Goal: Information Seeking & Learning: Check status

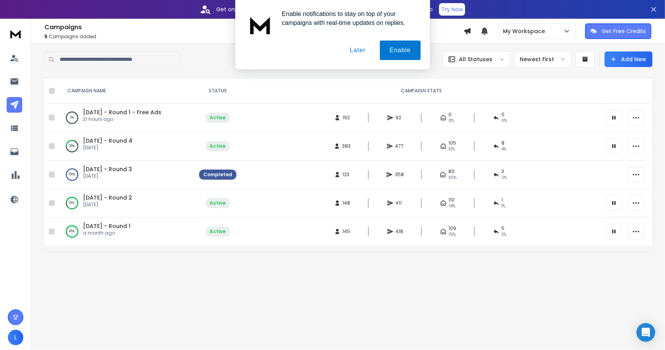
click at [360, 49] on button "Later" at bounding box center [357, 50] width 35 height 19
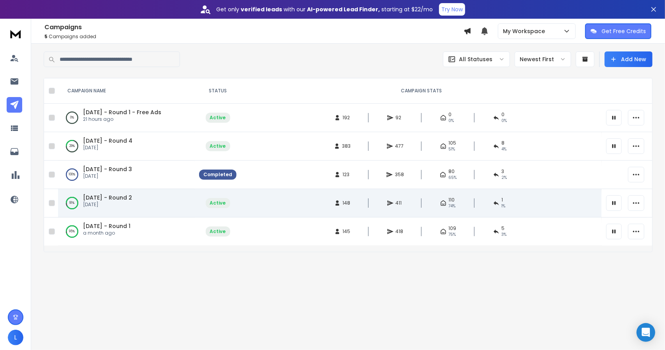
click at [617, 203] on icon at bounding box center [614, 203] width 7 height 7
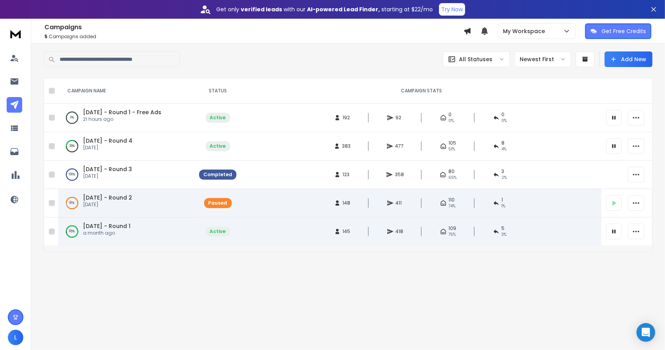
click at [114, 226] on span "[DATE] - Round 1" at bounding box center [107, 226] width 48 height 8
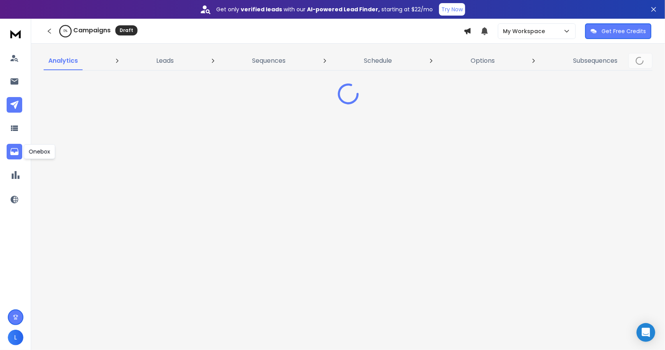
click at [14, 151] on icon at bounding box center [14, 151] width 9 height 9
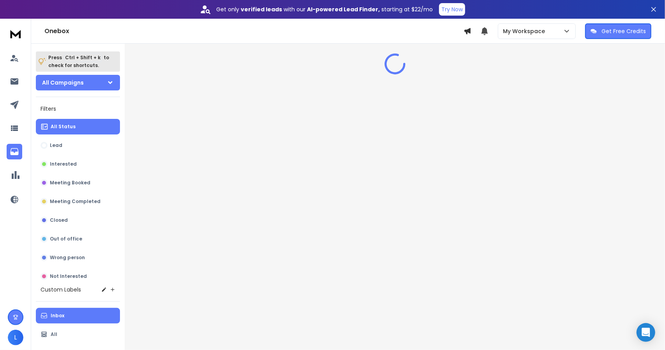
click at [61, 79] on h1 "All Campaigns" at bounding box center [63, 83] width 42 height 8
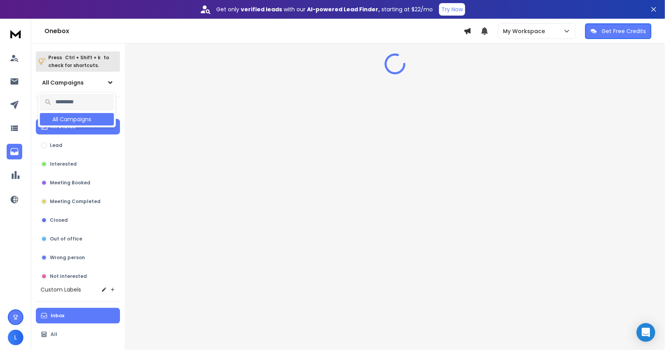
click at [65, 119] on div "All Campaigns" at bounding box center [77, 119] width 74 height 12
click at [68, 118] on div "All Campaigns" at bounding box center [77, 119] width 74 height 12
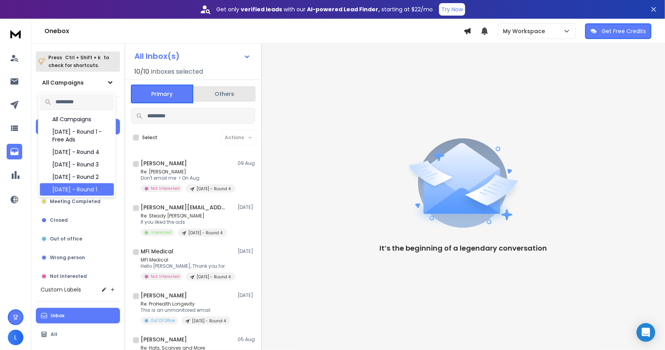
click at [85, 193] on div "[DATE] - Round 1" at bounding box center [77, 189] width 74 height 12
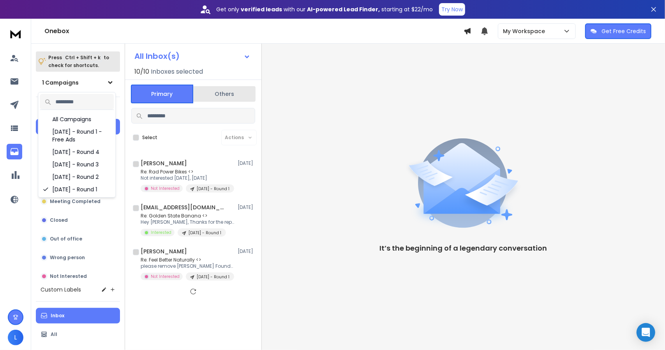
click at [309, 42] on div "Onebox My Workspace Get Free Credits" at bounding box center [332, 31] width 665 height 25
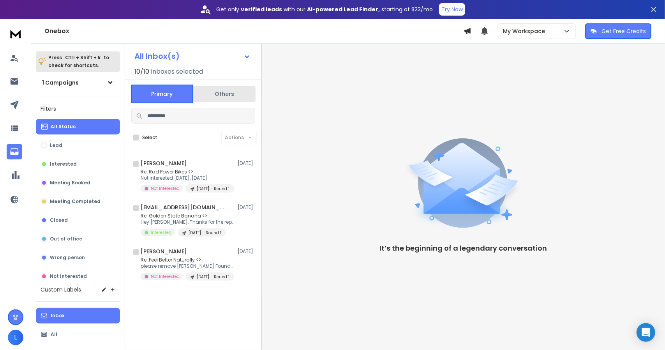
click at [16, 42] on div at bounding box center [16, 119] width 18 height 184
click at [13, 107] on icon at bounding box center [14, 104] width 9 height 9
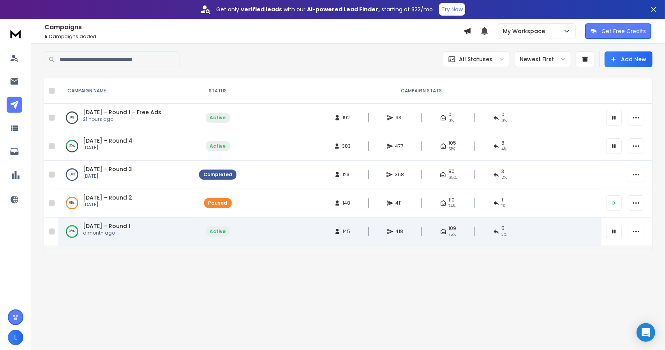
click at [147, 226] on div "95 % [DATE] - Round 1 a month ago" at bounding box center [126, 231] width 121 height 19
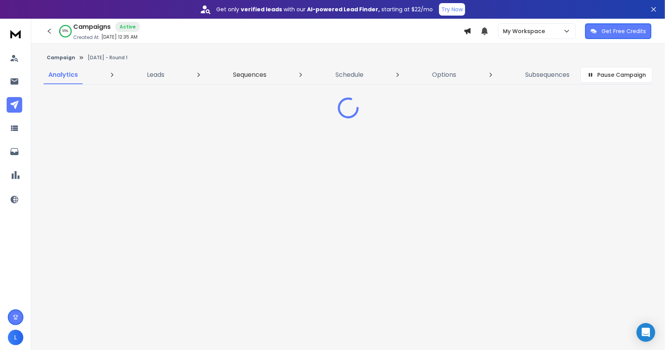
click at [253, 72] on p "Sequences" at bounding box center [250, 74] width 34 height 9
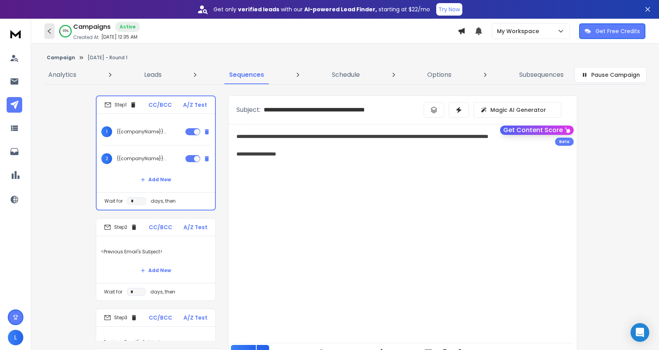
click at [46, 32] on icon at bounding box center [49, 31] width 7 height 7
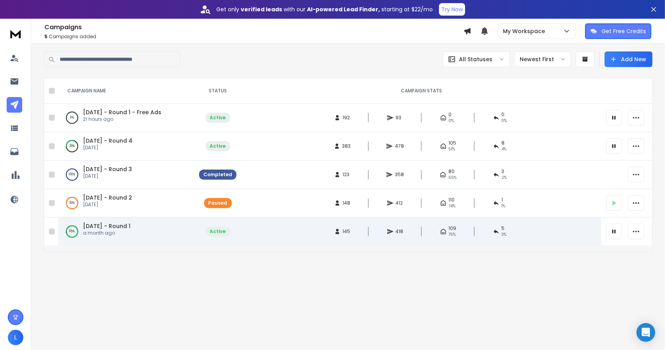
click at [615, 231] on icon at bounding box center [614, 231] width 7 height 7
